Goal: Information Seeking & Learning: Learn about a topic

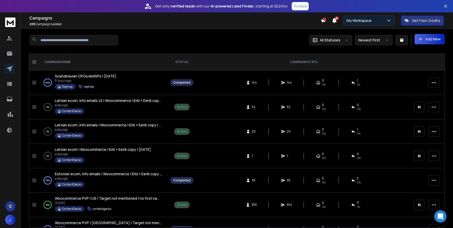
click at [373, 20] on p "My Workspace" at bounding box center [360, 20] width 27 height 5
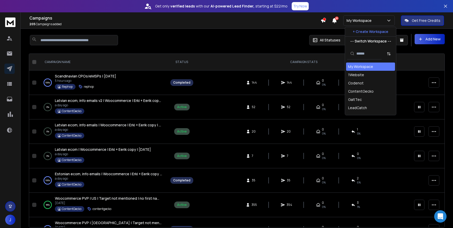
click at [255, 41] on div "Campaigns 205 Campaigns Added All Statuses Newest First Add New" at bounding box center [341, 40] width 208 height 12
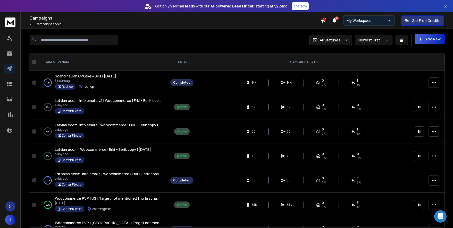
click at [356, 21] on p "My Workspace" at bounding box center [360, 20] width 27 height 5
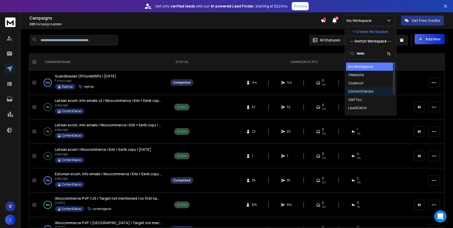
click at [362, 91] on div "ContentGecko" at bounding box center [361, 91] width 26 height 5
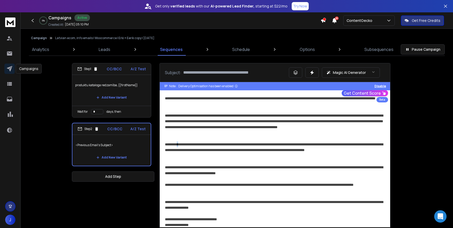
click at [6, 72] on link at bounding box center [9, 69] width 10 height 10
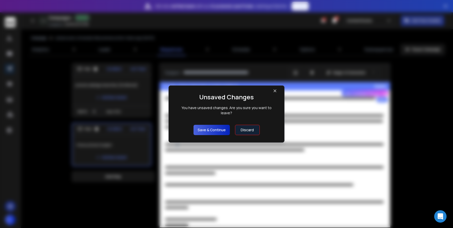
click at [207, 125] on button "Save & Continue" at bounding box center [212, 130] width 36 height 10
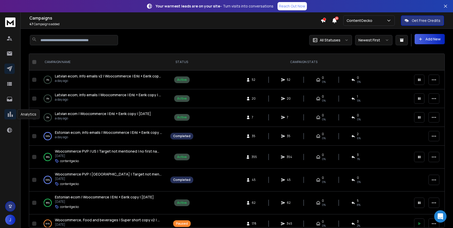
click at [8, 115] on icon at bounding box center [10, 114] width 5 height 5
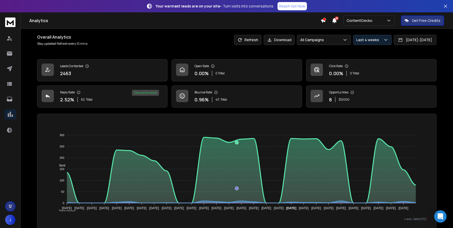
click at [356, 38] on p "Last 4 weeks" at bounding box center [368, 39] width 25 height 5
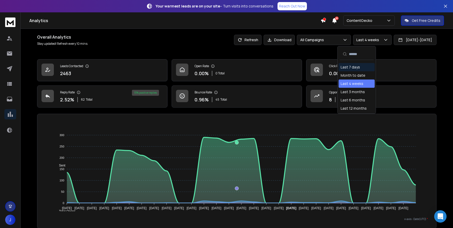
click at [347, 67] on div "Last 7 days" at bounding box center [350, 67] width 19 height 5
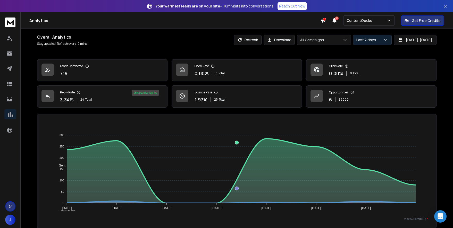
click at [383, 42] on icon "button" at bounding box center [385, 39] width 5 height 5
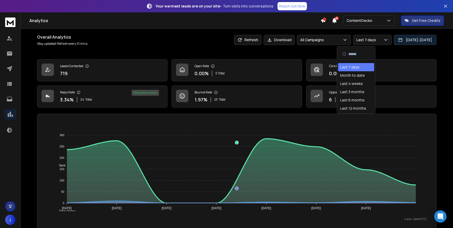
click at [394, 43] on button "04 Sep 2025 - 11 Sep 2025" at bounding box center [415, 40] width 43 height 10
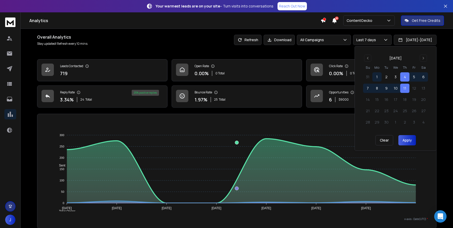
click at [375, 76] on button "1" at bounding box center [376, 76] width 9 height 9
click at [407, 143] on button "Apply" at bounding box center [407, 140] width 18 height 10
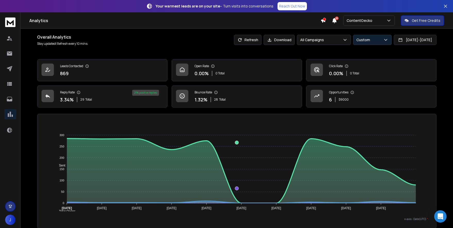
click at [366, 41] on div "Custom" at bounding box center [372, 39] width 32 height 5
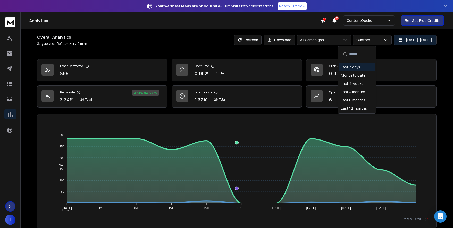
click at [403, 38] on button "01 Sep 2025 - 11 Sep 2025" at bounding box center [415, 40] width 43 height 10
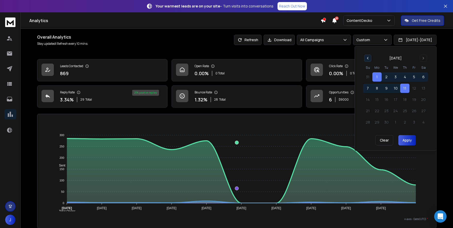
click at [367, 56] on button "Go to previous month" at bounding box center [367, 58] width 7 height 7
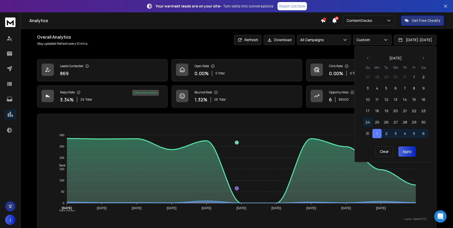
click at [368, 121] on button "24" at bounding box center [367, 122] width 9 height 9
click at [410, 155] on button "Apply" at bounding box center [407, 152] width 18 height 10
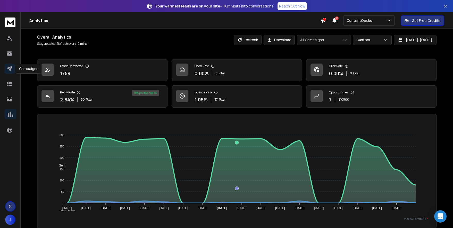
click at [10, 69] on icon at bounding box center [9, 68] width 5 height 5
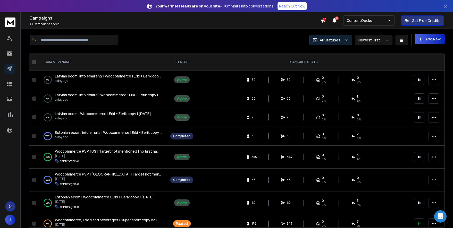
click at [343, 38] on div "All Statuses" at bounding box center [331, 40] width 36 height 5
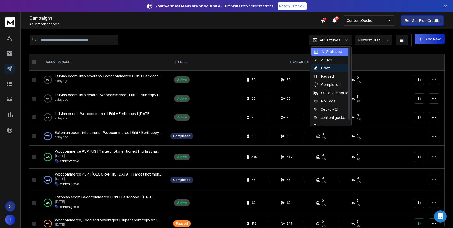
click at [371, 41] on button "Newest First" at bounding box center [373, 40] width 37 height 10
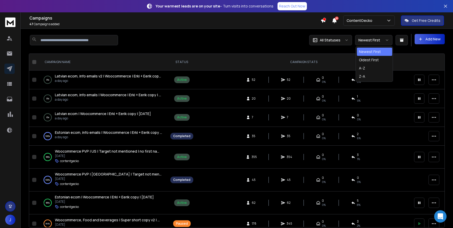
click at [371, 42] on button "Newest First" at bounding box center [373, 40] width 37 height 10
click at [434, 83] on button "button" at bounding box center [434, 80] width 11 height 10
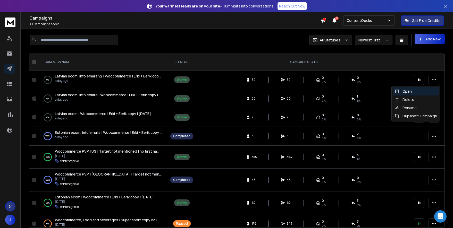
click at [434, 82] on button "button" at bounding box center [434, 80] width 11 height 10
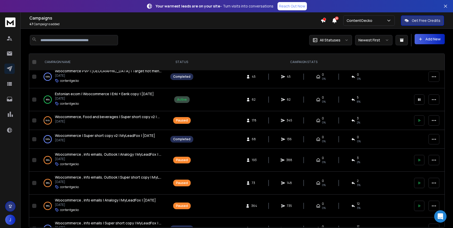
scroll to position [110, 0]
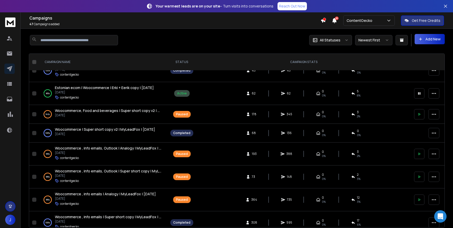
click at [214, 153] on div "193 388 0 0% 3 2 %" at bounding box center [303, 154] width 209 height 8
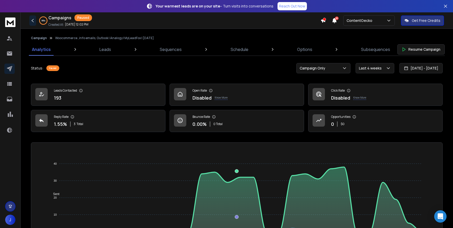
click at [33, 20] on icon at bounding box center [32, 20] width 5 height 5
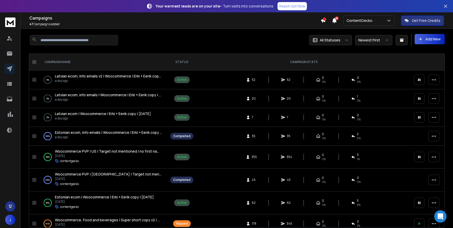
click at [123, 77] on span "Latvian ecom, info emails v2 | Woocommerce | Erki + Eerik copy | [DATE]" at bounding box center [115, 76] width 121 height 5
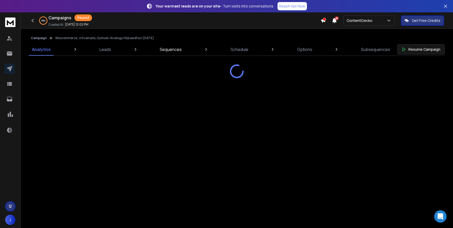
click at [163, 49] on p "Sequences" at bounding box center [171, 49] width 22 height 6
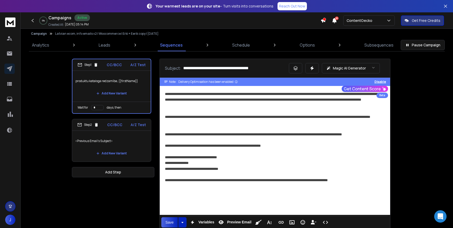
scroll to position [13, 0]
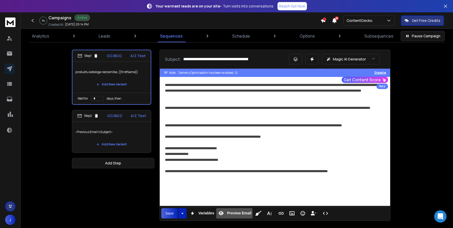
click at [241, 212] on span "Preview Email" at bounding box center [239, 213] width 26 height 4
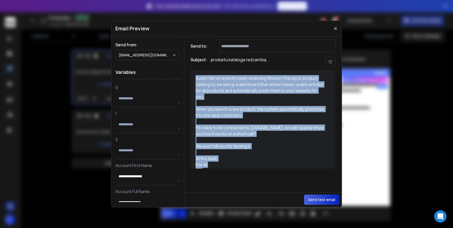
drag, startPoint x: 216, startPoint y: 164, endPoint x: 194, endPoint y: 79, distance: 88.5
click at [194, 78] on div "Sveiki! We've recently been reviewing Women Therapy's product catalog so we set…" at bounding box center [262, 119] width 145 height 99
copy div "Sveiki! We've recently been reviewing Women Therapy's product catalog so we set…"
click at [374, 122] on div "**********" at bounding box center [226, 114] width 453 height 198
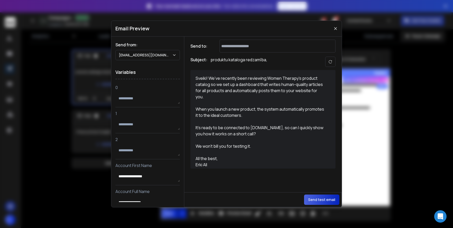
click at [53, 74] on div "**********" at bounding box center [226, 114] width 453 height 198
click at [333, 28] on div "Email Preview" at bounding box center [226, 28] width 230 height 15
click at [334, 28] on icon at bounding box center [336, 29] width 4 height 4
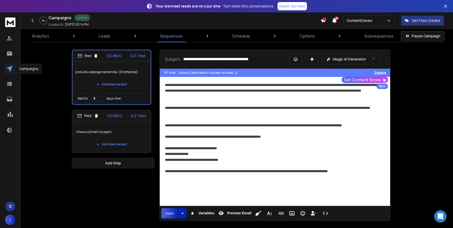
click at [8, 68] on icon at bounding box center [9, 68] width 5 height 5
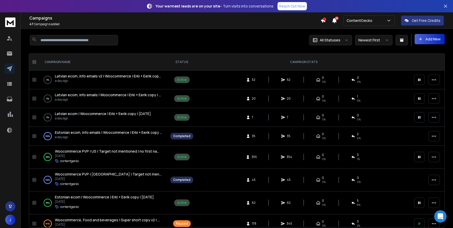
click at [109, 137] on p "a day ago" at bounding box center [108, 137] width 107 height 4
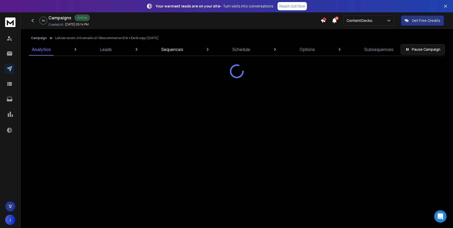
click at [174, 50] on p "Sequences" at bounding box center [172, 49] width 22 height 6
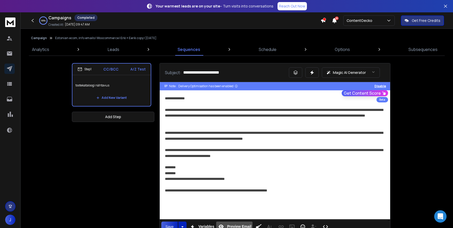
click at [236, 226] on span "Preview Email" at bounding box center [239, 227] width 26 height 4
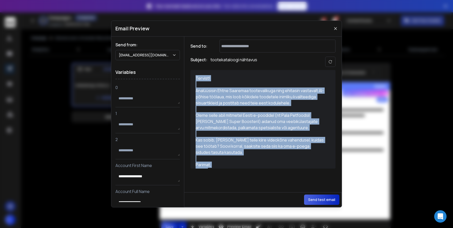
scroll to position [30, 0]
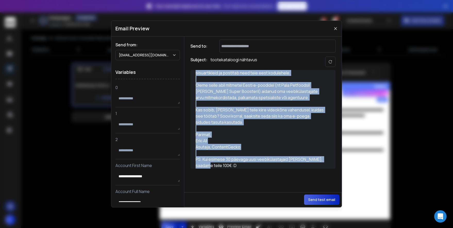
drag, startPoint x: 197, startPoint y: 77, endPoint x: 231, endPoint y: 168, distance: 97.6
click at [231, 168] on div "Tervist! Analüüsisin Ehtne Saaremaa tootevalikuga ning ehitasin vastavalt AI-põ…" at bounding box center [262, 119] width 145 height 99
copy div "Tervist! Analüüsisin Ehtne Saaremaa tootevalikuga ning ehitasin vastavalt AI-põ…"
click at [423, 107] on div "**********" at bounding box center [226, 114] width 453 height 198
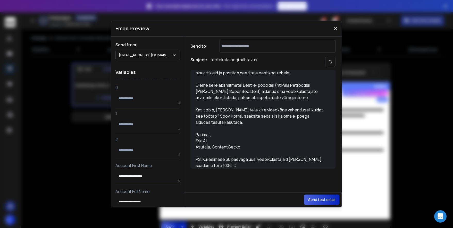
click at [337, 28] on icon at bounding box center [336, 29] width 4 height 4
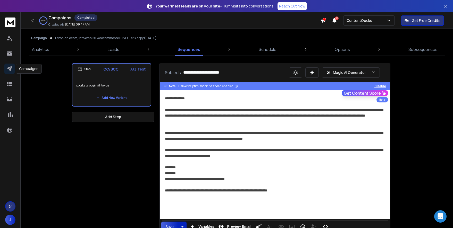
click at [11, 70] on icon at bounding box center [9, 69] width 6 height 6
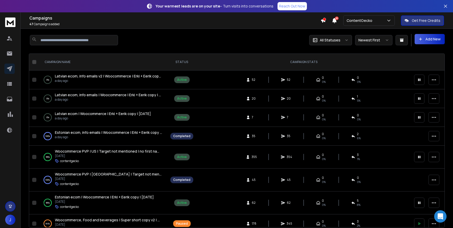
click at [122, 152] on span "Woocommerce PVP | US | Target not mentioned | no first name | [DATE]" at bounding box center [116, 151] width 122 height 5
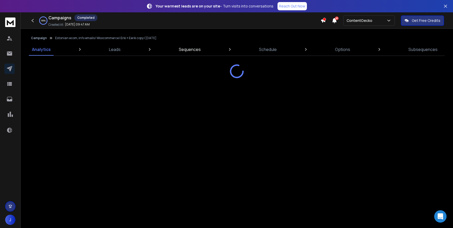
click at [188, 47] on p "Sequences" at bounding box center [190, 49] width 22 height 6
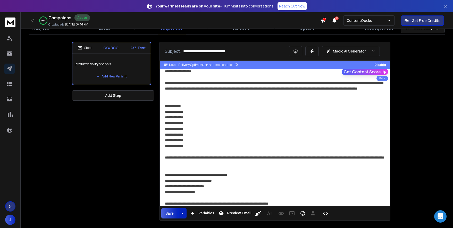
scroll to position [17, 0]
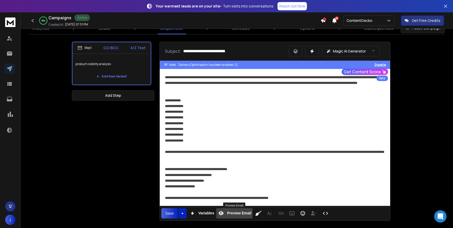
click at [232, 212] on span "Preview Email" at bounding box center [239, 213] width 26 height 4
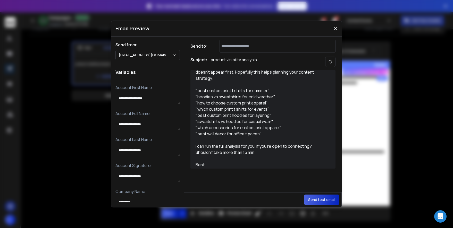
scroll to position [61, 0]
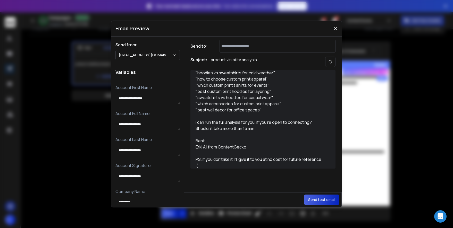
drag, startPoint x: 198, startPoint y: 78, endPoint x: 227, endPoint y: 176, distance: 102.4
click at [227, 176] on div "Send to: Subject: product visibility analysis Hey there, quick snapshot from to…" at bounding box center [263, 122] width 158 height 171
copy div "Hey there, quick snapshot from today’s AI answers for custom print apparel: Cus…"
click at [370, 150] on div "**********" at bounding box center [226, 114] width 453 height 198
click at [360, 127] on div "**********" at bounding box center [226, 114] width 453 height 198
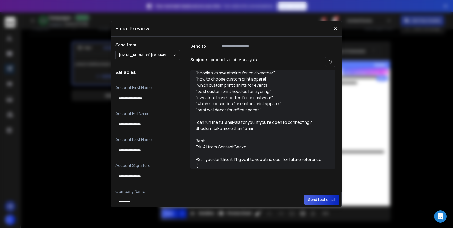
click at [335, 27] on icon at bounding box center [336, 29] width 4 height 4
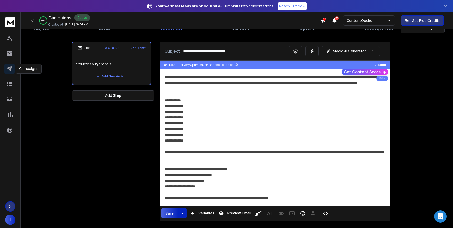
click at [7, 68] on icon at bounding box center [9, 69] width 6 height 6
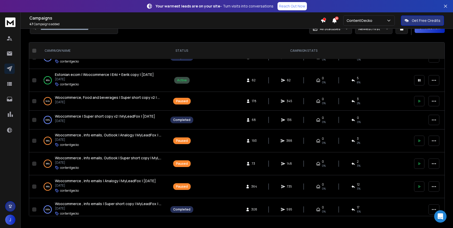
scroll to position [97, 0]
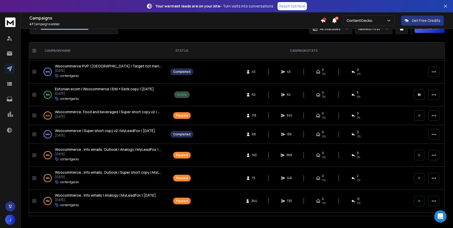
click at [210, 181] on div "73 148 0 0% 2 3 %" at bounding box center [303, 178] width 209 height 8
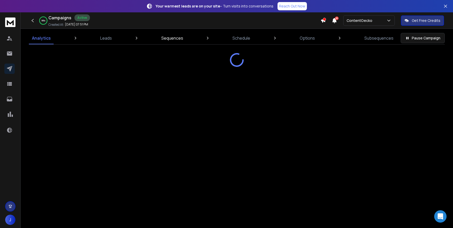
click at [178, 37] on p "Sequences" at bounding box center [172, 38] width 22 height 6
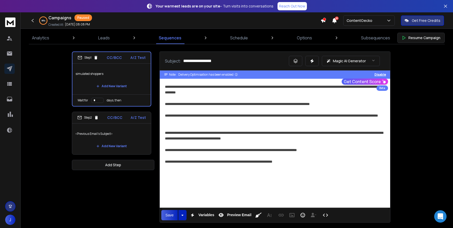
scroll to position [13, 0]
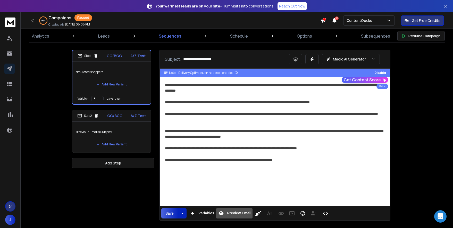
click at [230, 213] on span "Preview Email" at bounding box center [239, 213] width 26 height 4
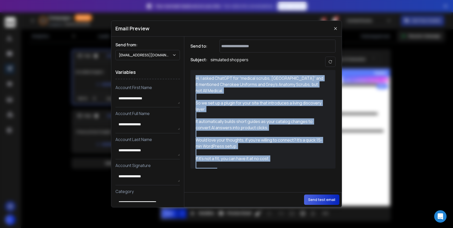
drag, startPoint x: 245, startPoint y: 165, endPoint x: 192, endPoint y: 80, distance: 100.3
click at [192, 80] on div "Hi, I asked ChatGPT for “medical scrubs, USA” and it mentioned Cherokee Uniform…" at bounding box center [262, 119] width 145 height 99
copy div "Hi, I asked ChatGPT for “medical scrubs, USA” and it mentioned Cherokee Uniform…"
click at [371, 119] on div "**********" at bounding box center [226, 114] width 453 height 198
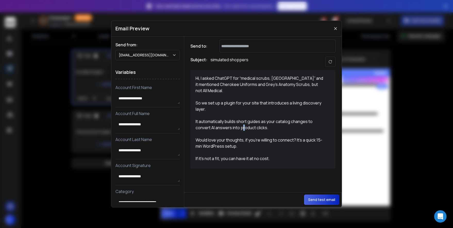
click at [371, 119] on div "**********" at bounding box center [226, 114] width 453 height 198
click at [336, 27] on icon at bounding box center [336, 29] width 4 height 4
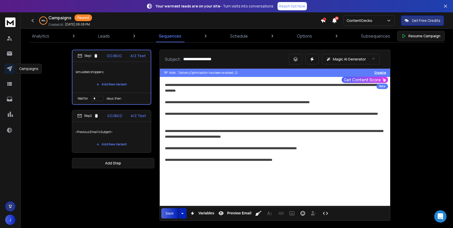
click at [10, 67] on icon at bounding box center [9, 68] width 5 height 5
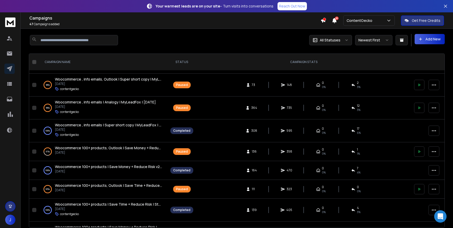
scroll to position [203, 0]
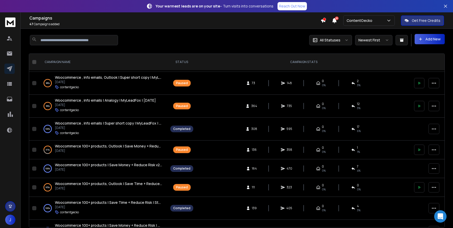
click at [206, 164] on td "164 470 0 0% 7 4 %" at bounding box center [303, 169] width 215 height 19
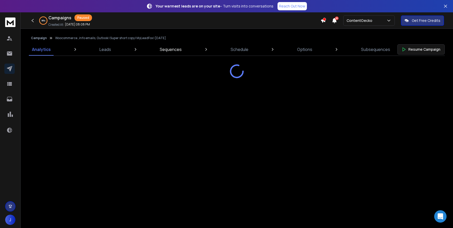
click at [168, 48] on p "Sequences" at bounding box center [171, 49] width 22 height 6
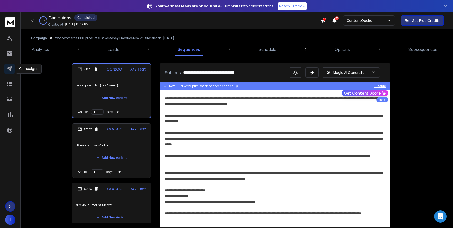
click at [11, 69] on icon at bounding box center [9, 68] width 5 height 5
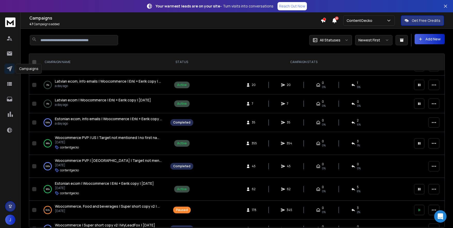
scroll to position [14, 0]
click at [143, 141] on p "[DATE]" at bounding box center [108, 142] width 107 height 4
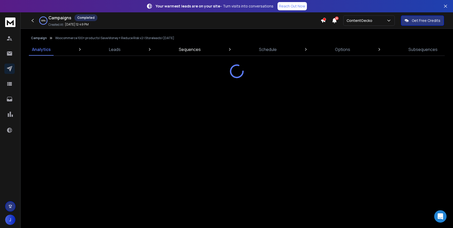
click at [179, 49] on p "Sequences" at bounding box center [190, 49] width 22 height 6
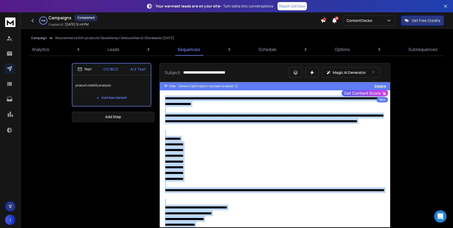
drag, startPoint x: 278, startPoint y: 219, endPoint x: 161, endPoint y: 93, distance: 171.6
click at [161, 93] on div "**********" at bounding box center [275, 158] width 230 height 137
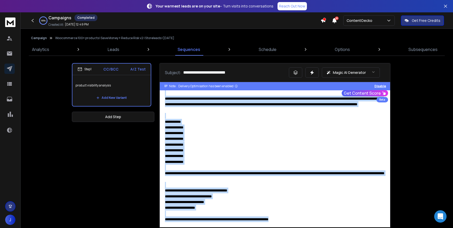
scroll to position [21, 0]
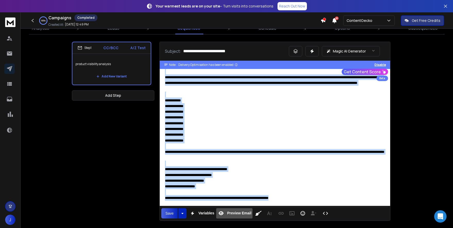
click at [238, 210] on div "Preview Email" at bounding box center [234, 213] width 36 height 9
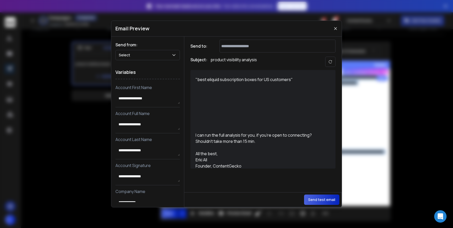
scroll to position [0, 0]
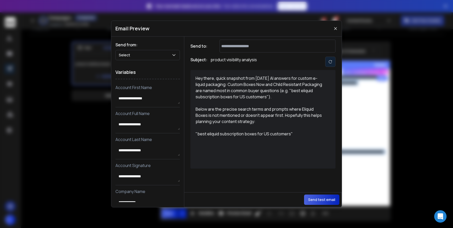
click at [329, 62] on icon at bounding box center [330, 61] width 3 height 3
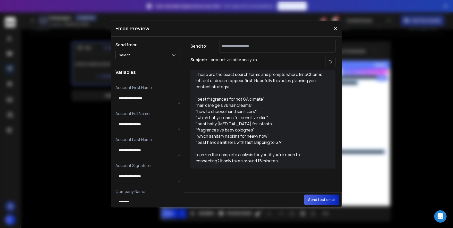
scroll to position [30, 0]
click at [332, 63] on button at bounding box center [330, 62] width 10 height 10
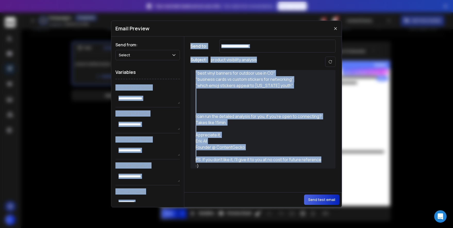
scroll to position [0, 0]
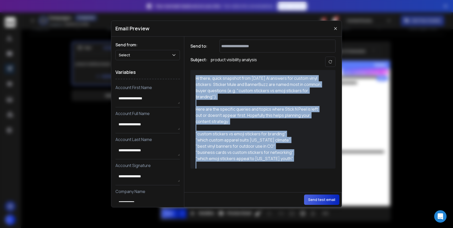
drag, startPoint x: 208, startPoint y: 166, endPoint x: 197, endPoint y: 78, distance: 89.1
click at [197, 78] on div "Hi there, quick snapshot from today’s AI answers for custom vinyl stickers: Sti…" at bounding box center [262, 119] width 145 height 99
copy div "Hi there, quick snapshot from today’s AI answers for custom vinyl stickers: Sti…"
